Goal: Task Accomplishment & Management: Use online tool/utility

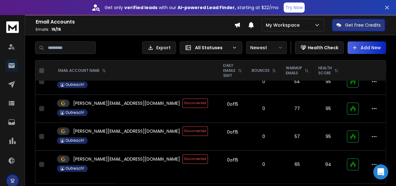
scroll to position [316, 0]
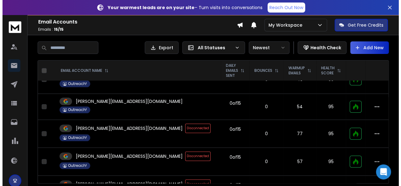
scroll to position [316, 0]
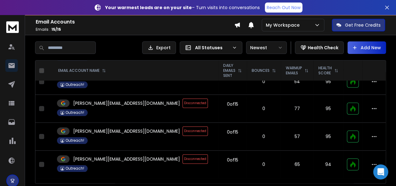
click at [183, 126] on span "Disconnected" at bounding box center [195, 130] width 25 height 9
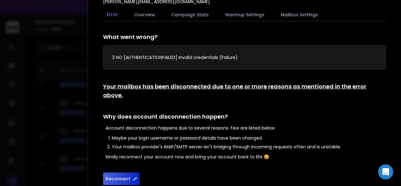
scroll to position [27, 0]
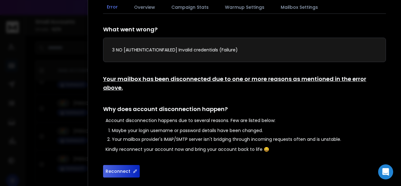
click at [128, 165] on button "Reconnect" at bounding box center [121, 171] width 37 height 13
